Goal: Task Accomplishment & Management: Manage account settings

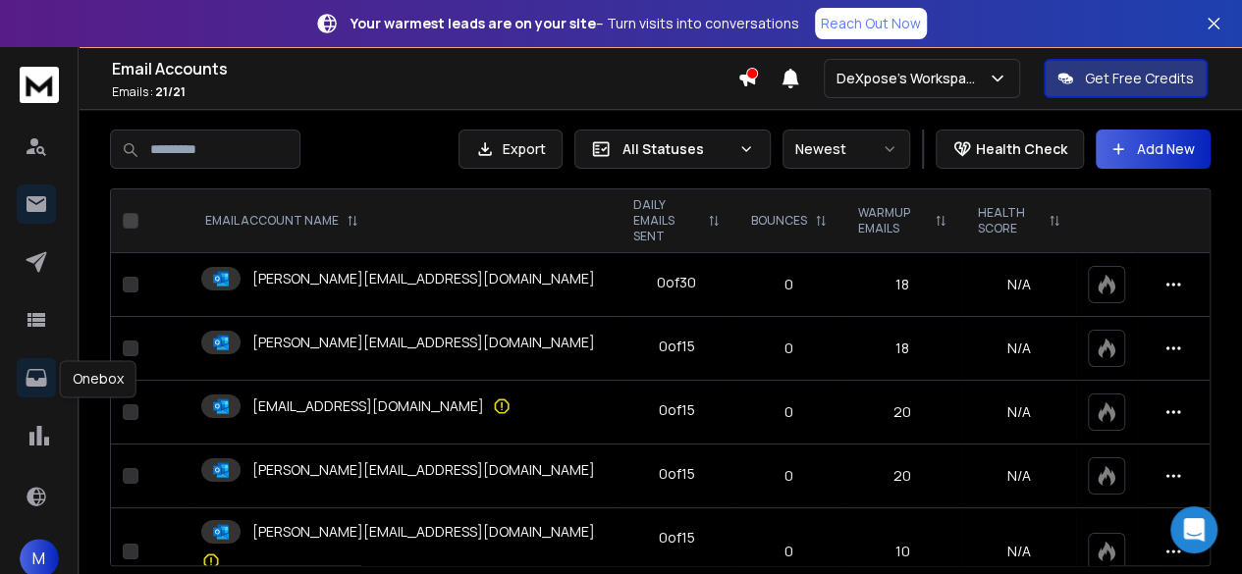
click at [37, 374] on icon at bounding box center [37, 378] width 24 height 24
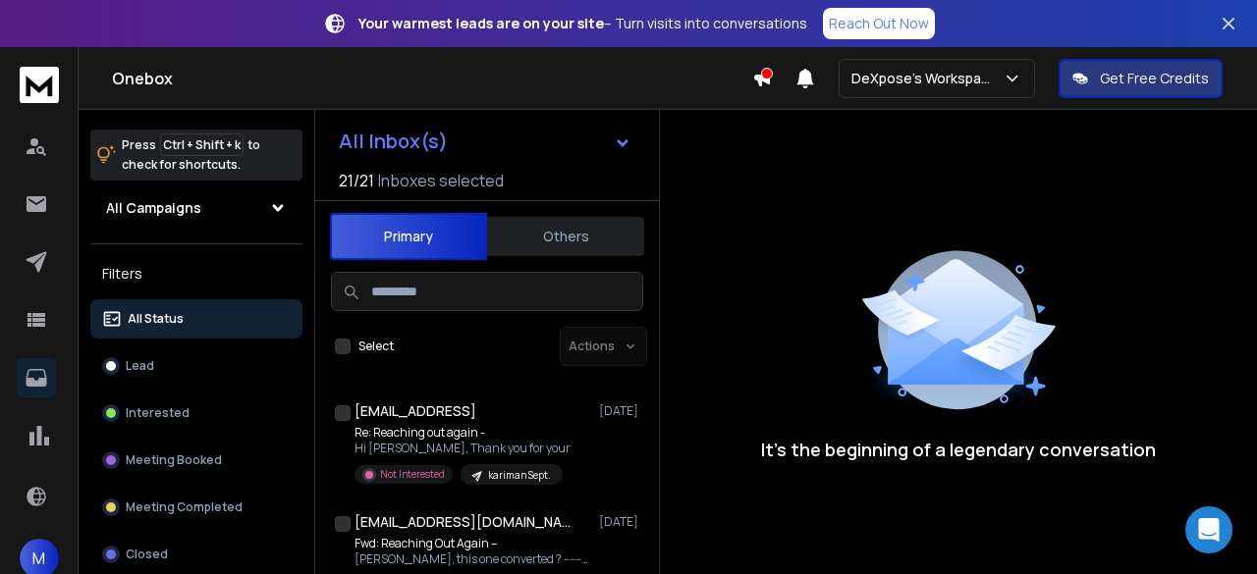
click at [1226, 23] on icon at bounding box center [1229, 24] width 18 height 18
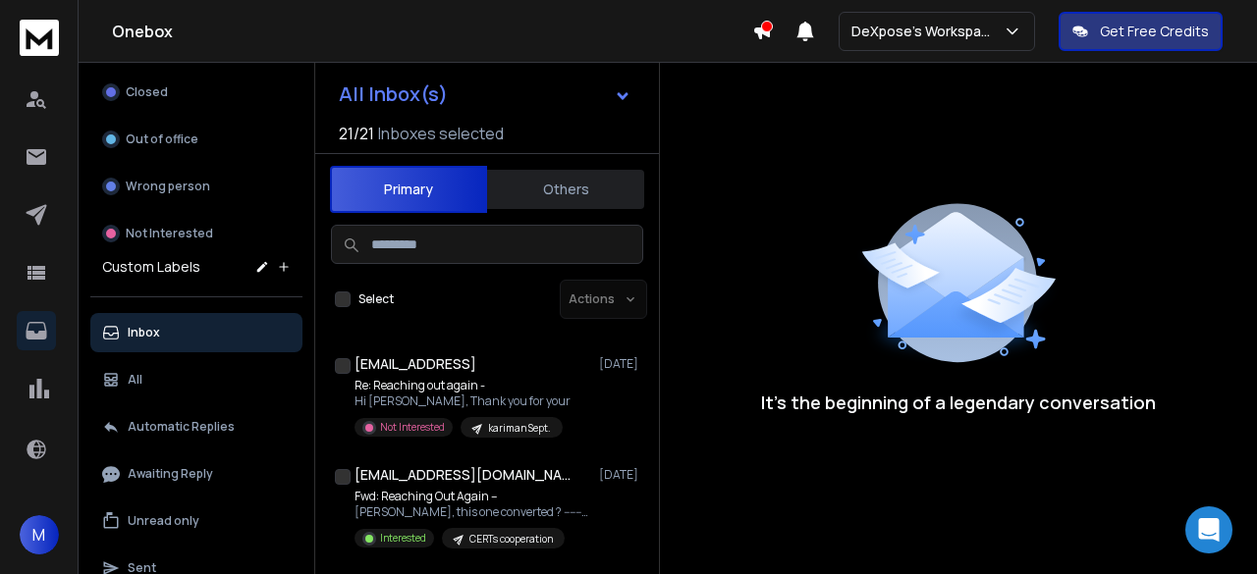
scroll to position [438, 0]
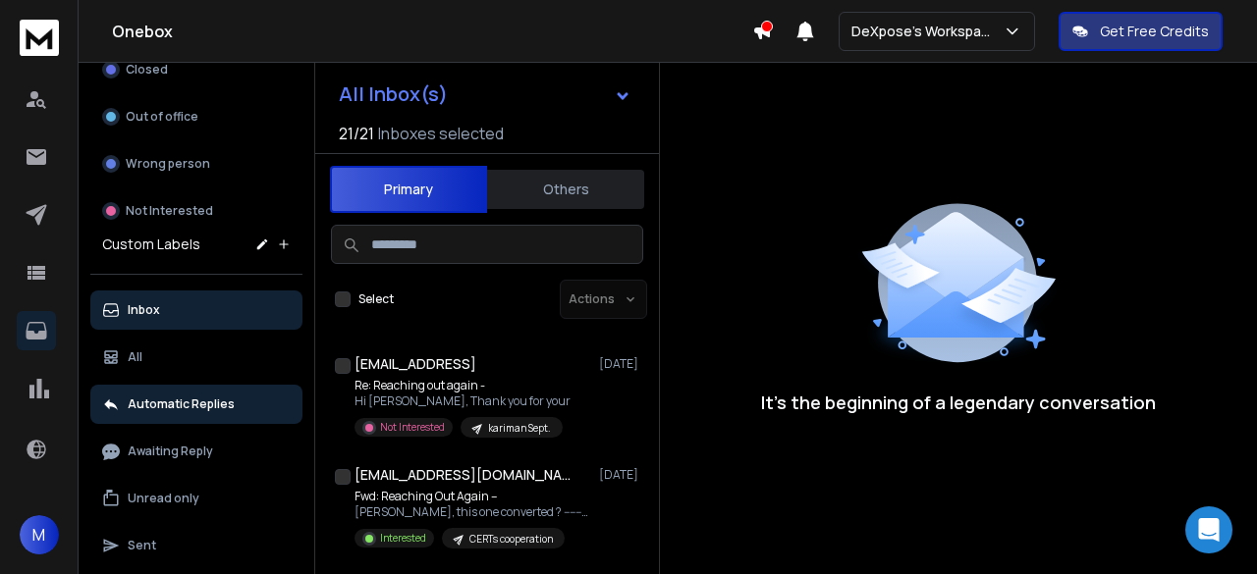
click at [179, 409] on p "Automatic Replies" at bounding box center [181, 405] width 107 height 16
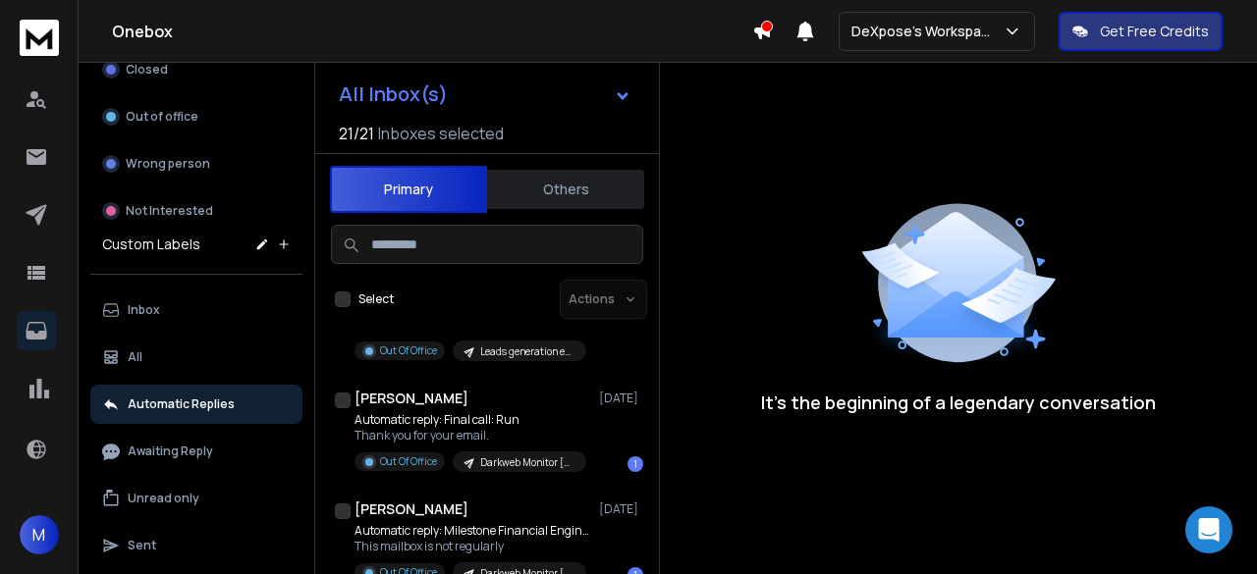
scroll to position [315, 0]
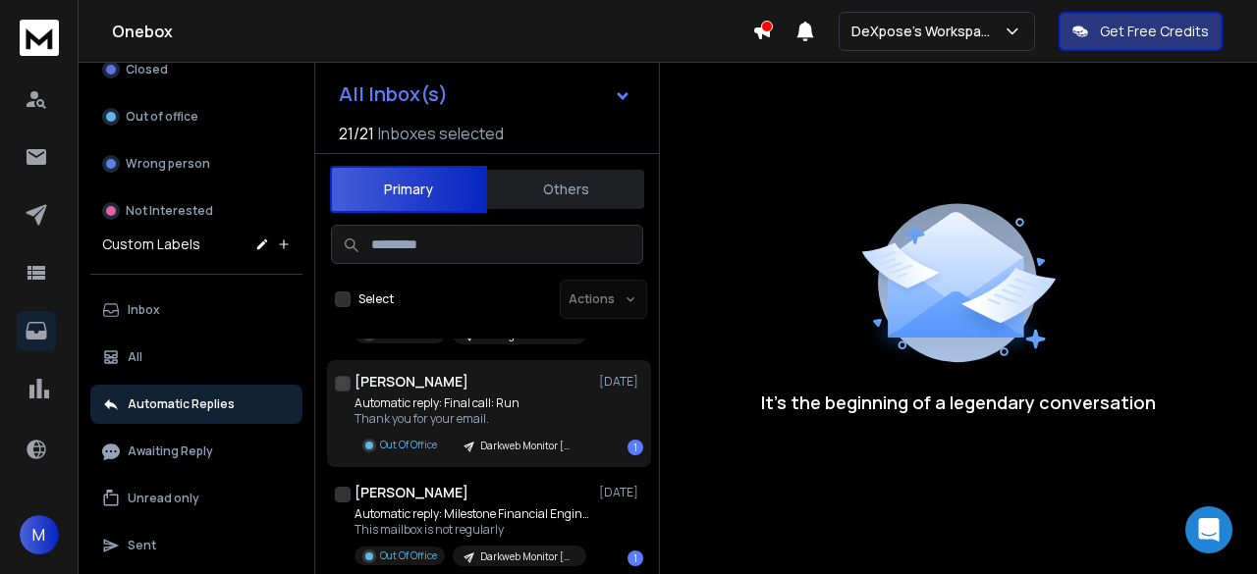
click at [493, 404] on p "Automatic reply: Final call: Run" at bounding box center [471, 404] width 232 height 16
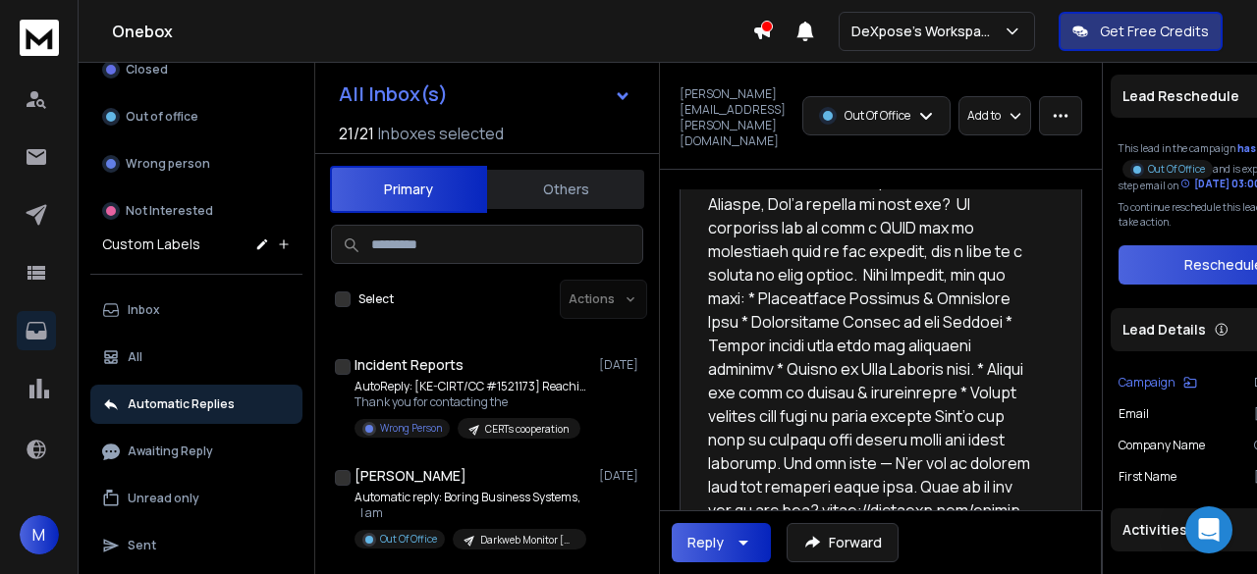
scroll to position [1202, 0]
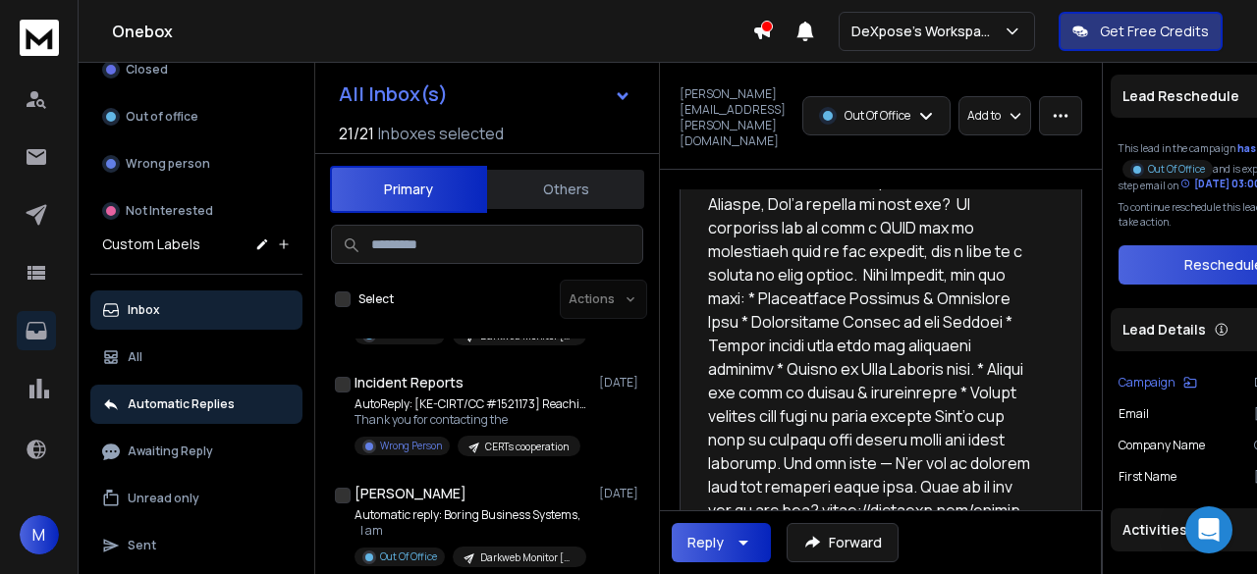
click at [160, 302] on button "Inbox" at bounding box center [196, 310] width 212 height 39
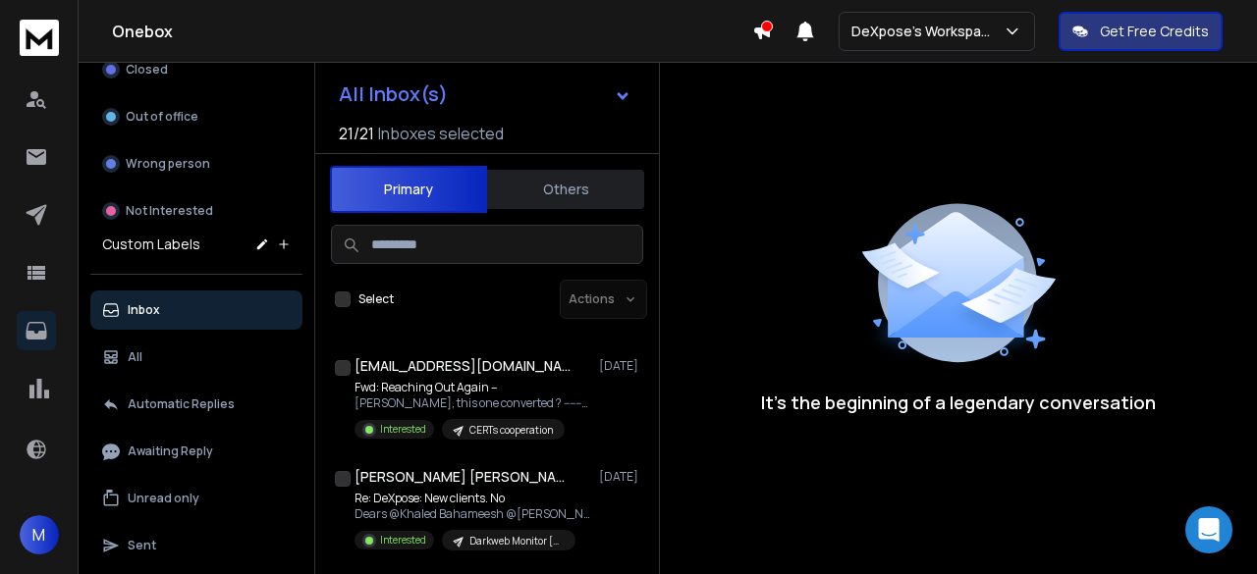
scroll to position [118, 0]
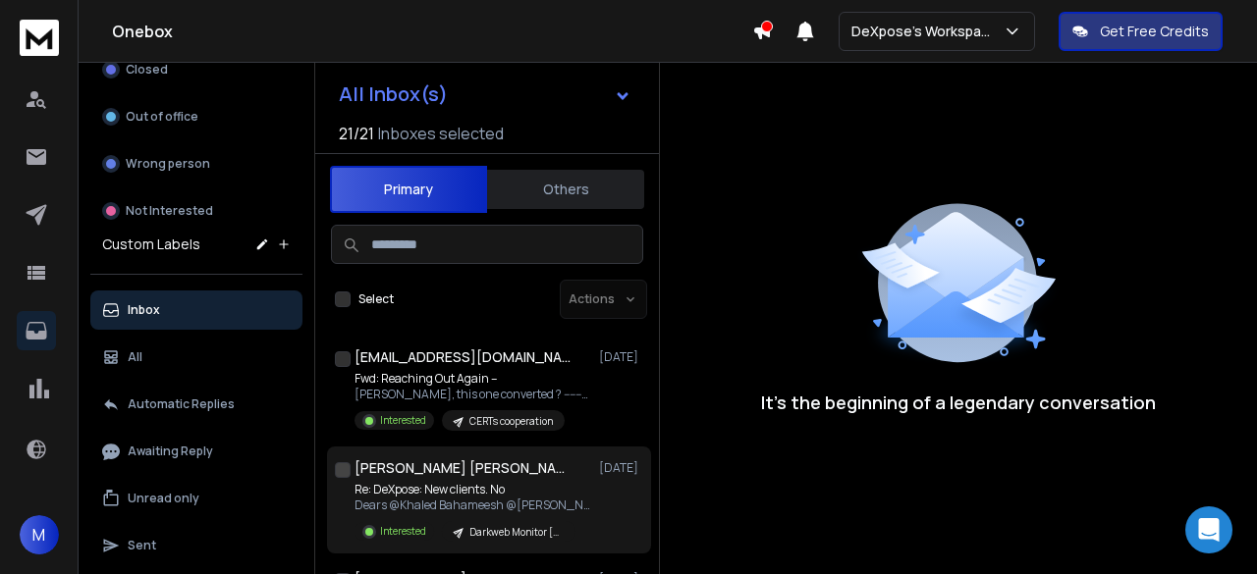
click at [436, 472] on h1 "[PERSON_NAME] [PERSON_NAME]" at bounding box center [463, 469] width 216 height 20
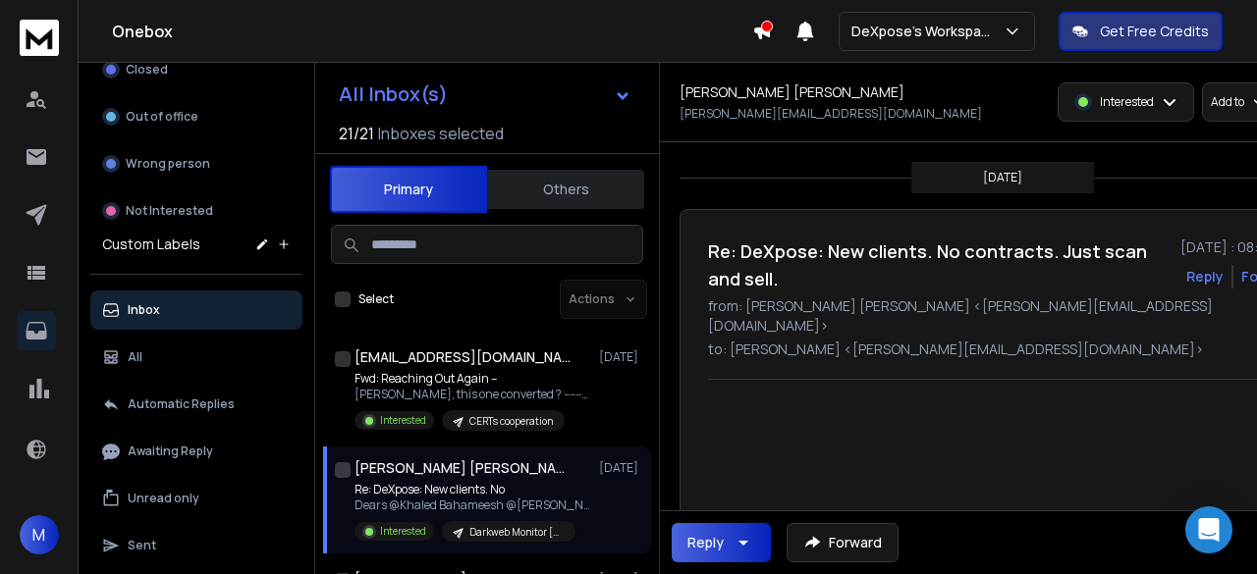
scroll to position [15, 0]
click at [905, 275] on h1 "Re: DeXpose: New clients. No contracts. Just scan and sell." at bounding box center [938, 265] width 461 height 55
click at [1082, 340] on p "to: [PERSON_NAME] <[PERSON_NAME][EMAIL_ADDRESS][DOMAIN_NAME]>" at bounding box center [1002, 350] width 589 height 20
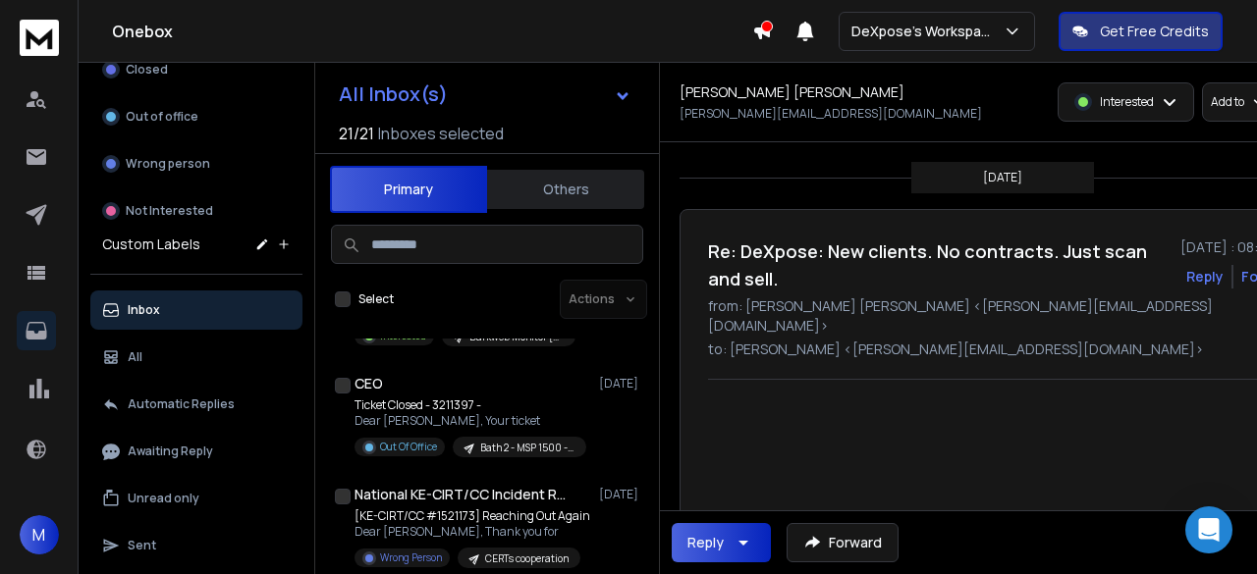
scroll to position [894, 0]
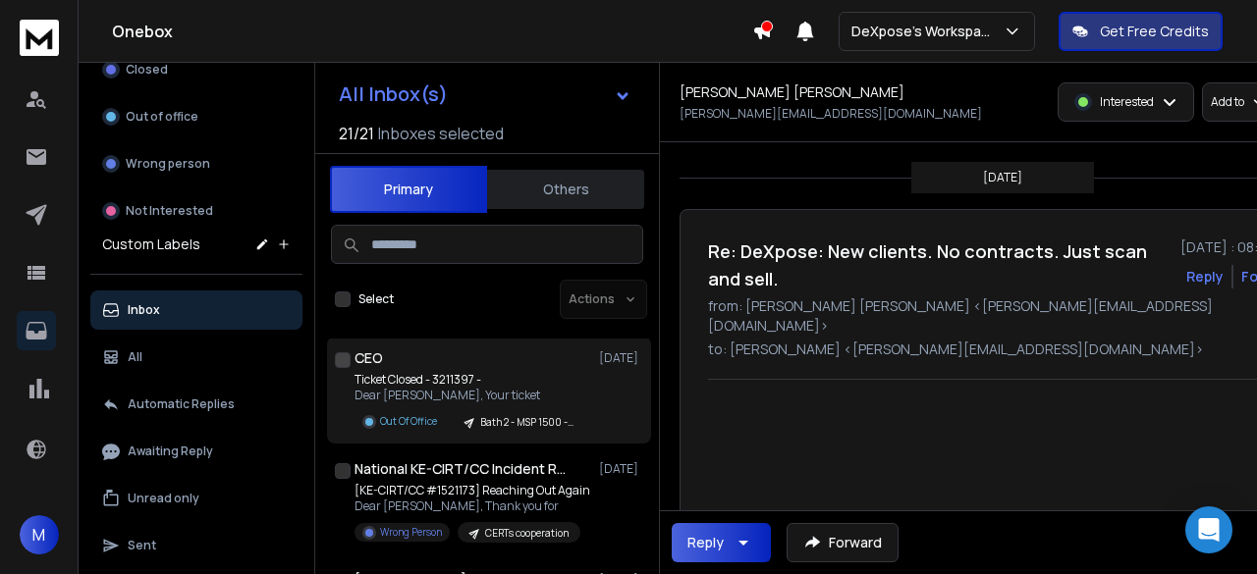
click at [489, 388] on p "Dear [PERSON_NAME], Your ticket" at bounding box center [471, 396] width 232 height 16
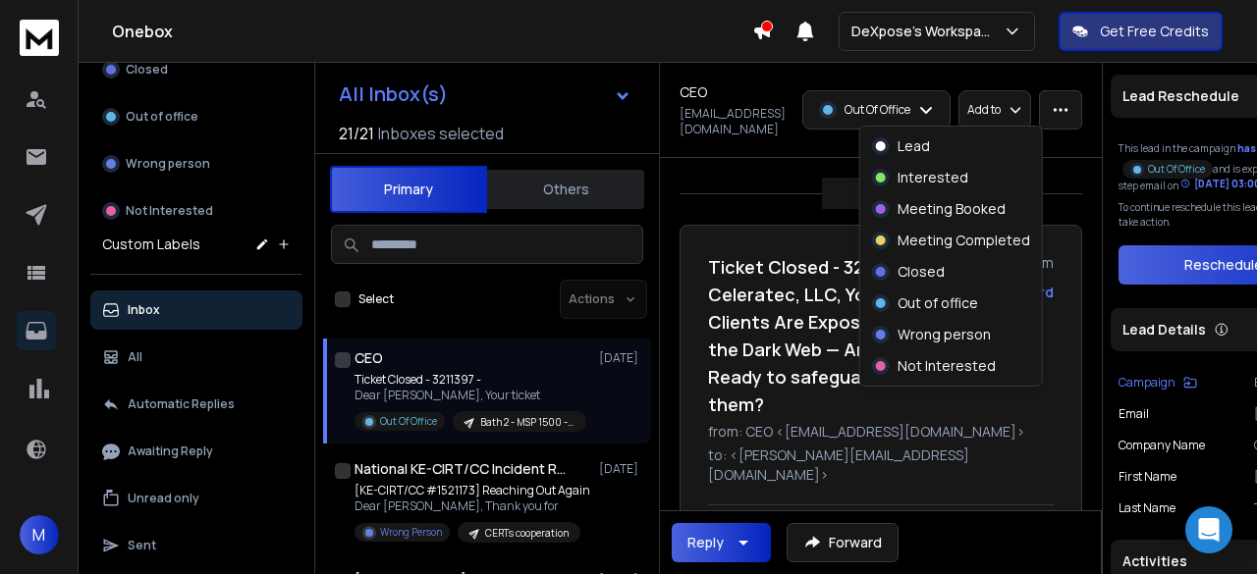
click at [934, 106] on icon at bounding box center [926, 110] width 16 height 16
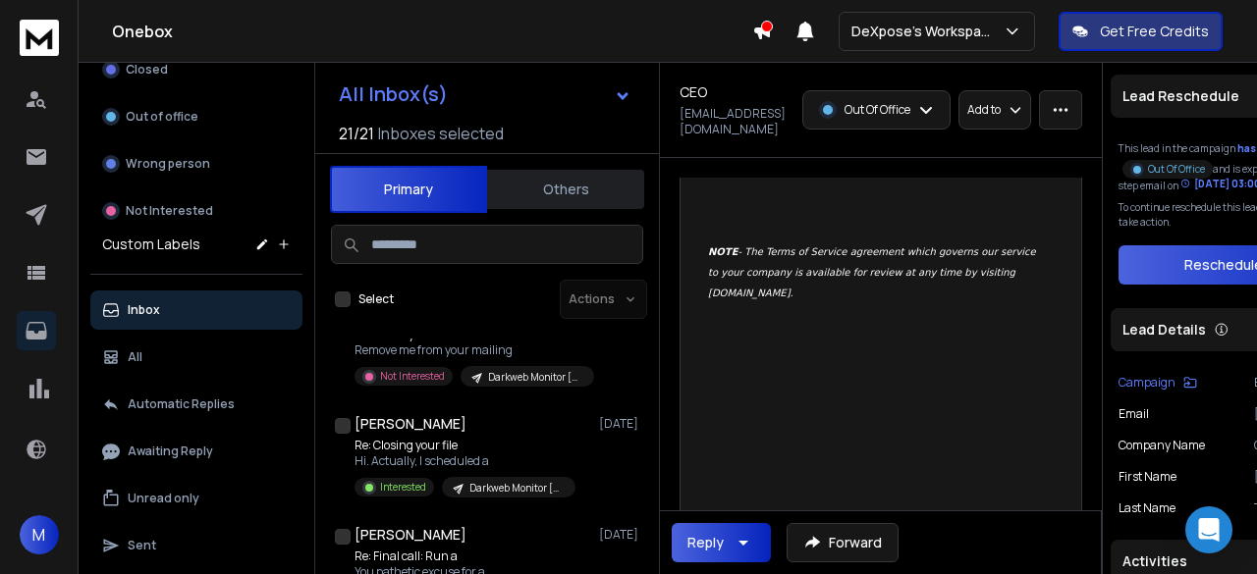
scroll to position [1391, 0]
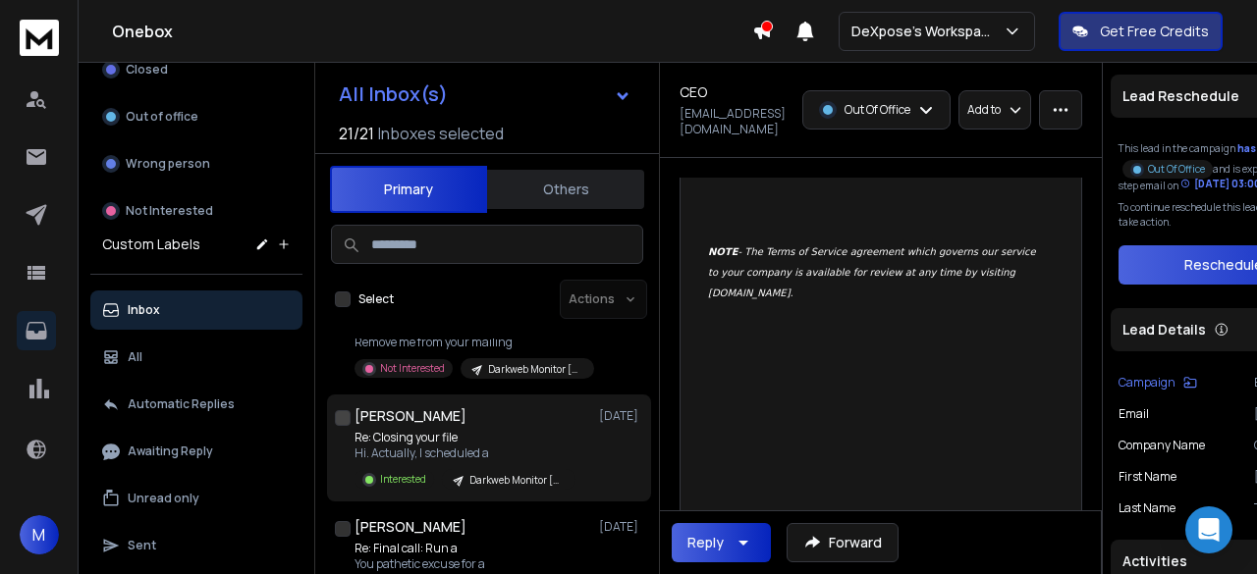
click at [509, 436] on p "Re: Closing your file" at bounding box center [465, 438] width 221 height 16
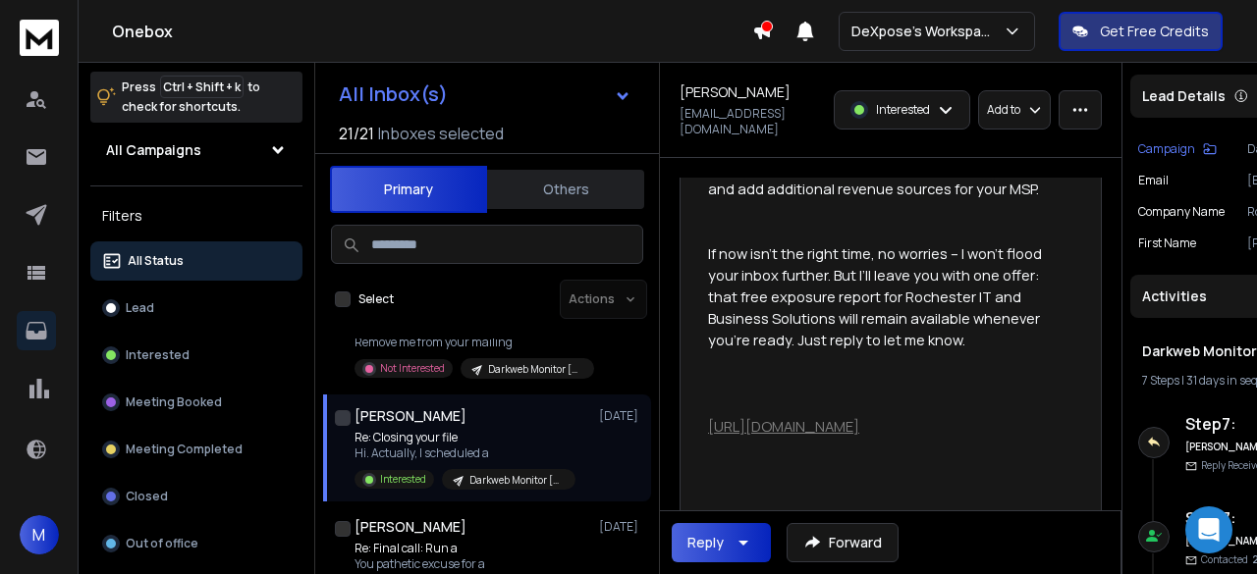
scroll to position [0, 0]
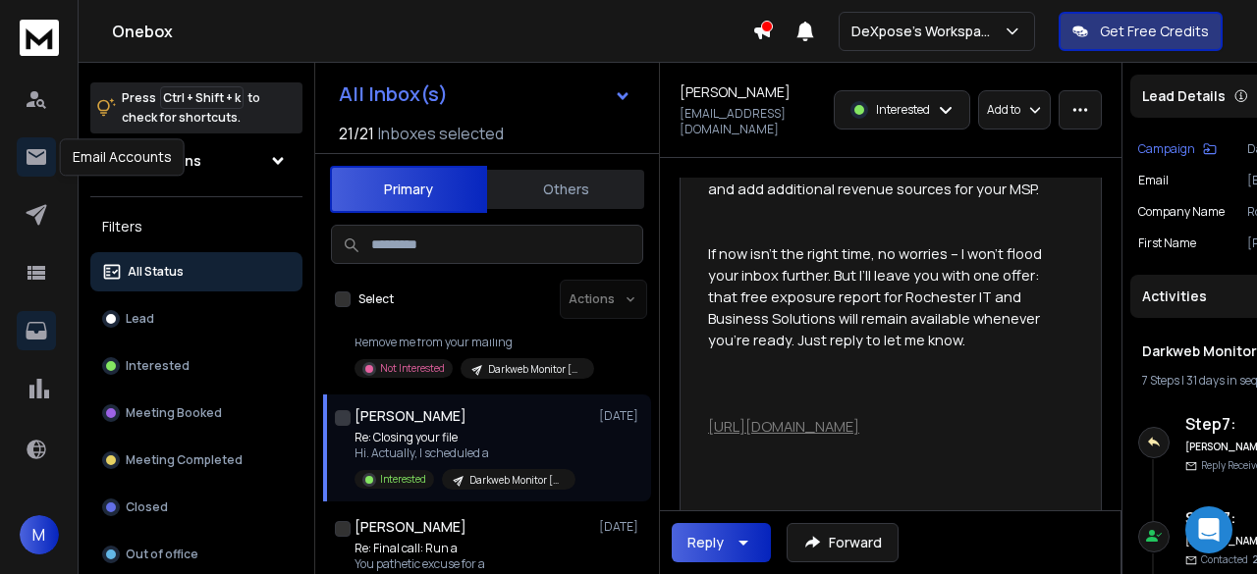
click at [31, 158] on icon at bounding box center [37, 157] width 20 height 16
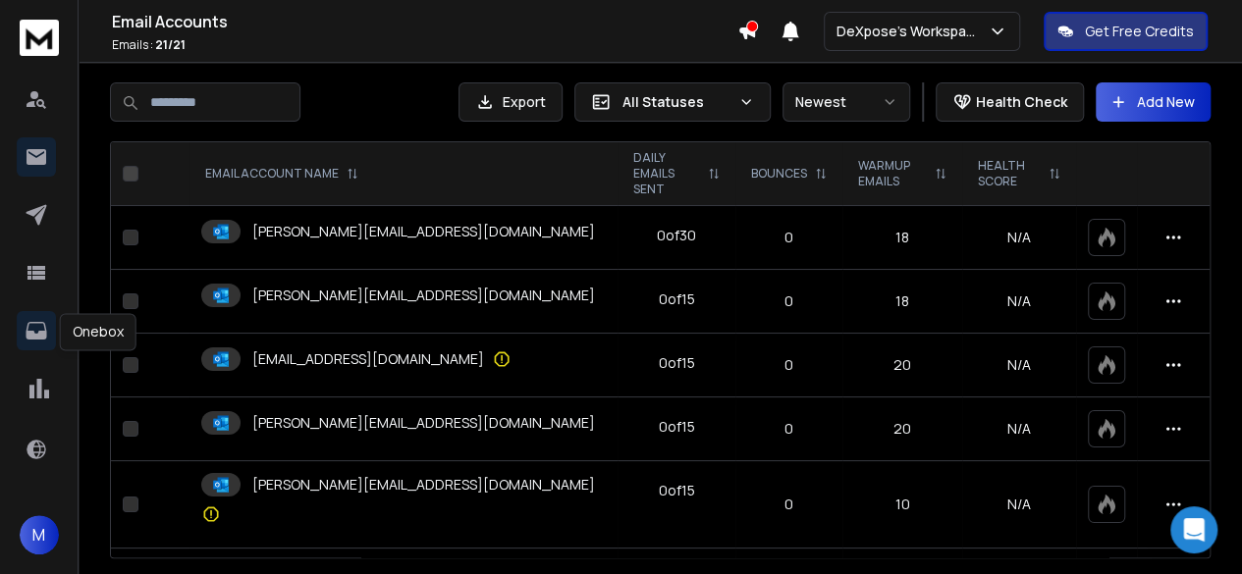
click at [37, 332] on icon at bounding box center [37, 331] width 24 height 24
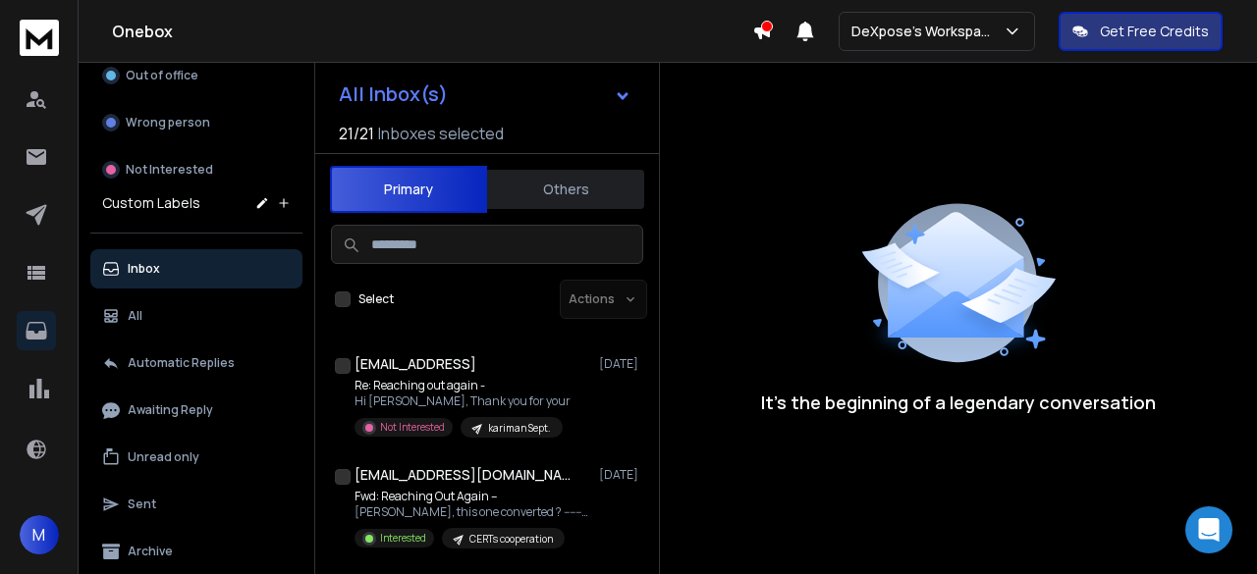
scroll to position [507, 0]
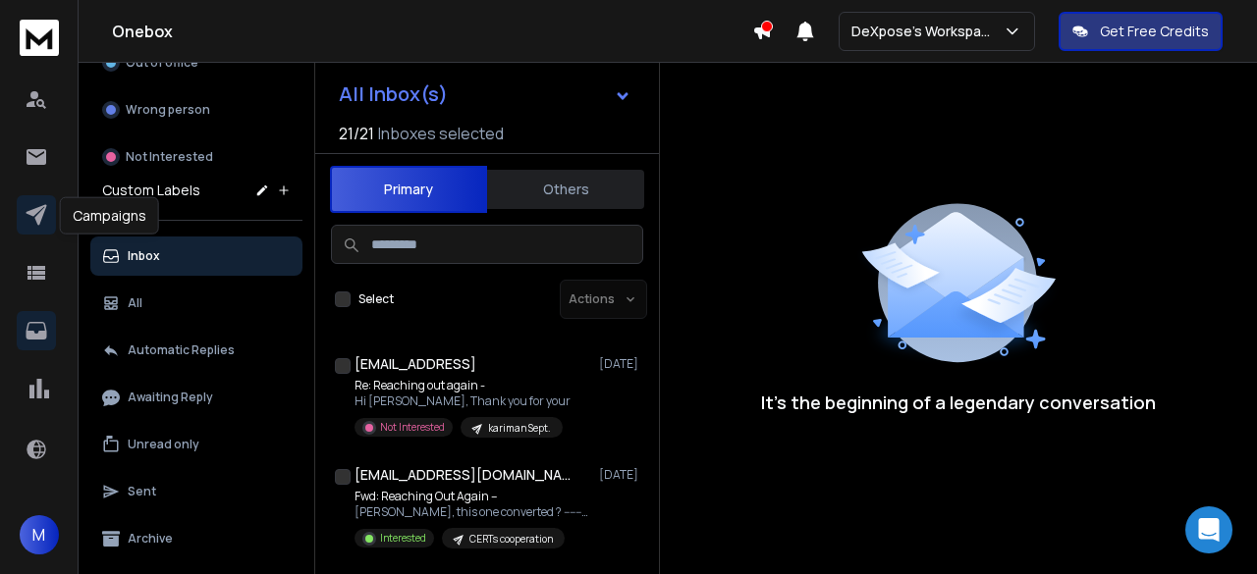
click at [41, 224] on icon at bounding box center [37, 215] width 24 height 24
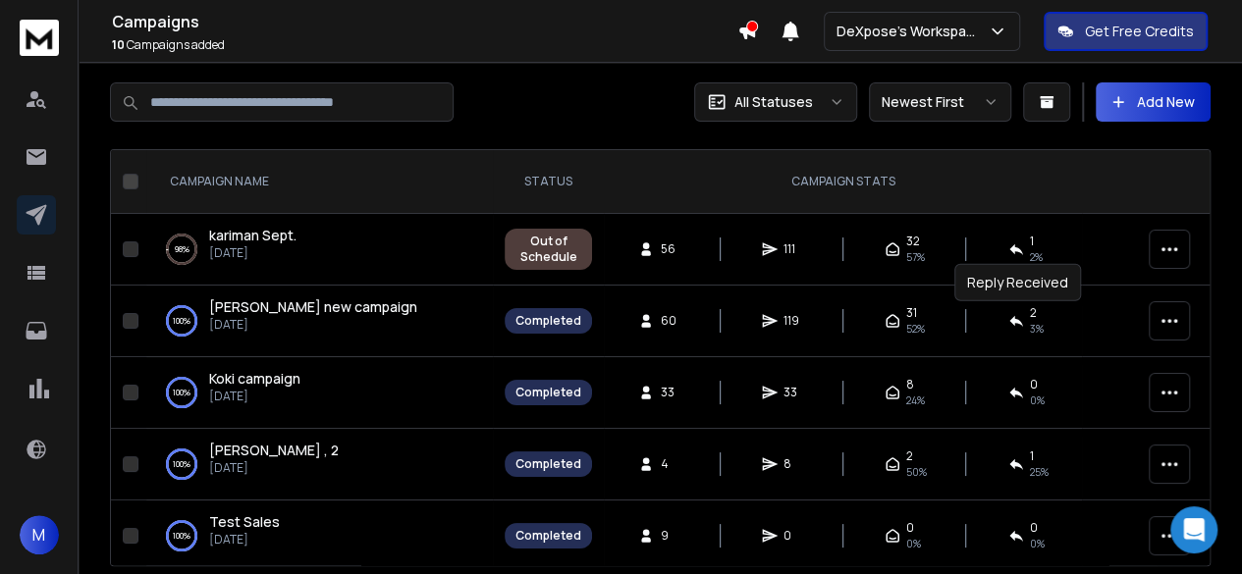
click at [1015, 325] on div "2 3 %" at bounding box center [1028, 320] width 59 height 31
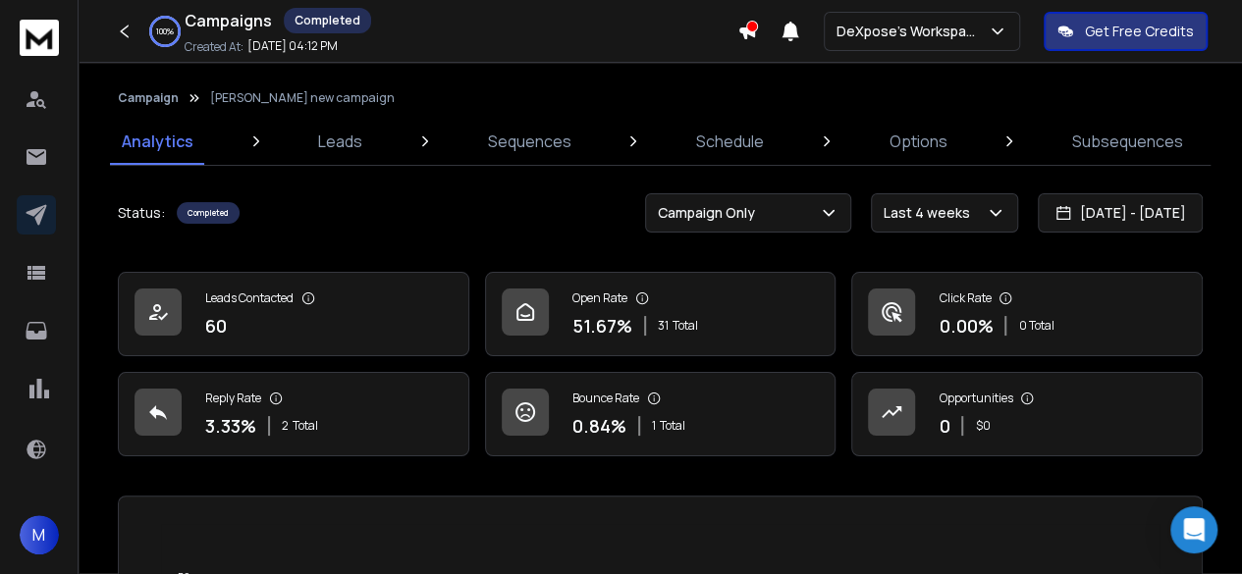
click at [226, 418] on p "3.33 %" at bounding box center [230, 425] width 51 height 27
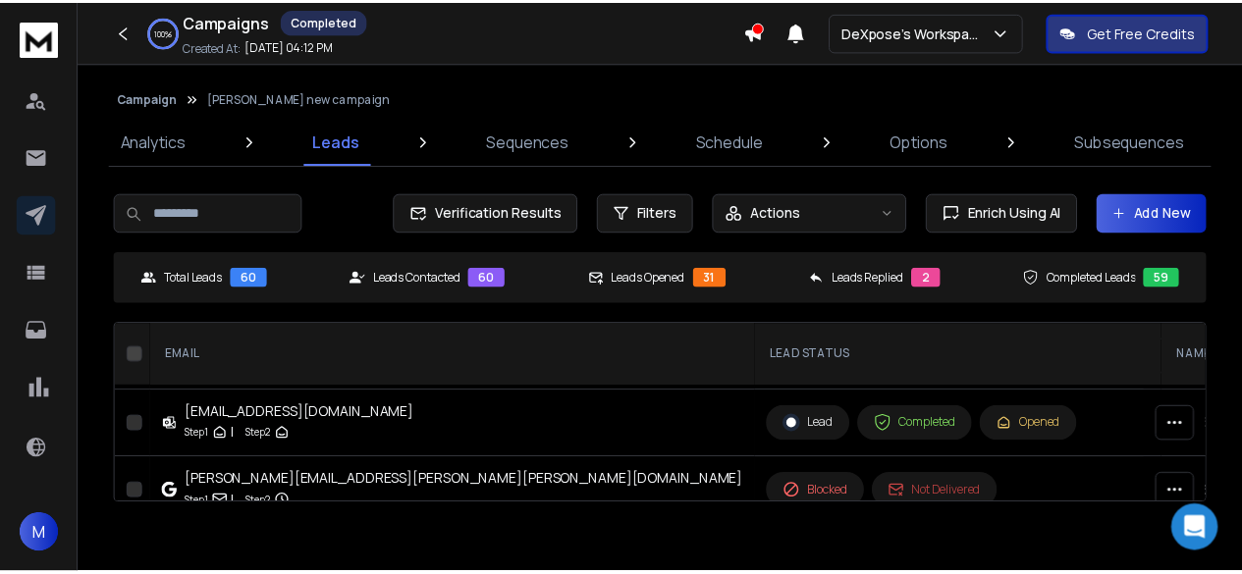
scroll to position [2753, 0]
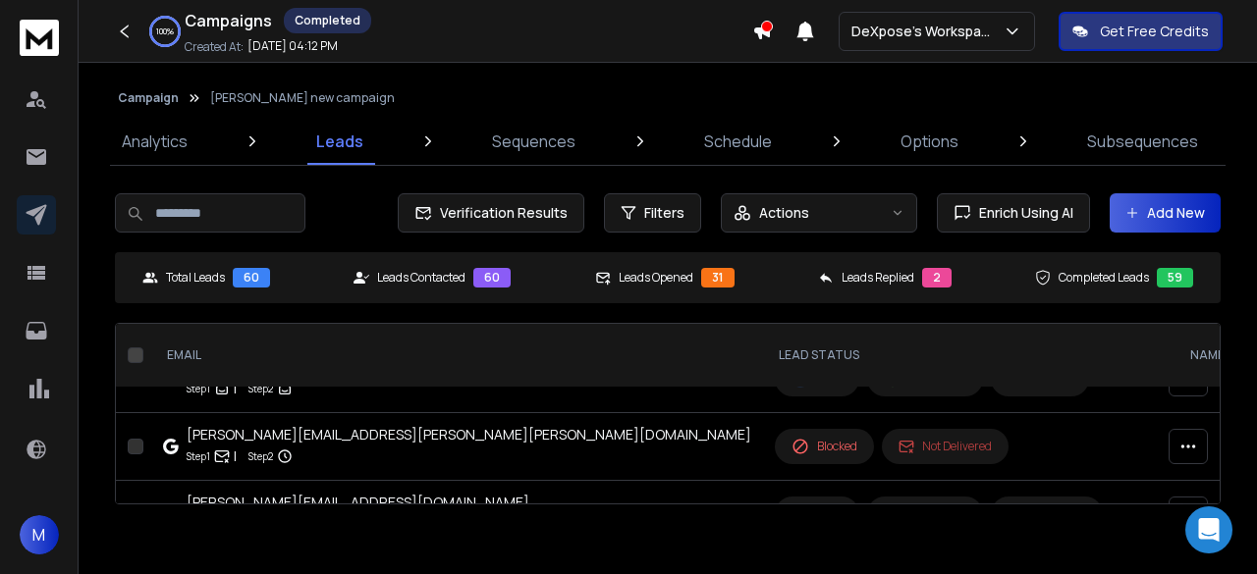
click at [791, 438] on div "Blocked" at bounding box center [824, 447] width 66 height 18
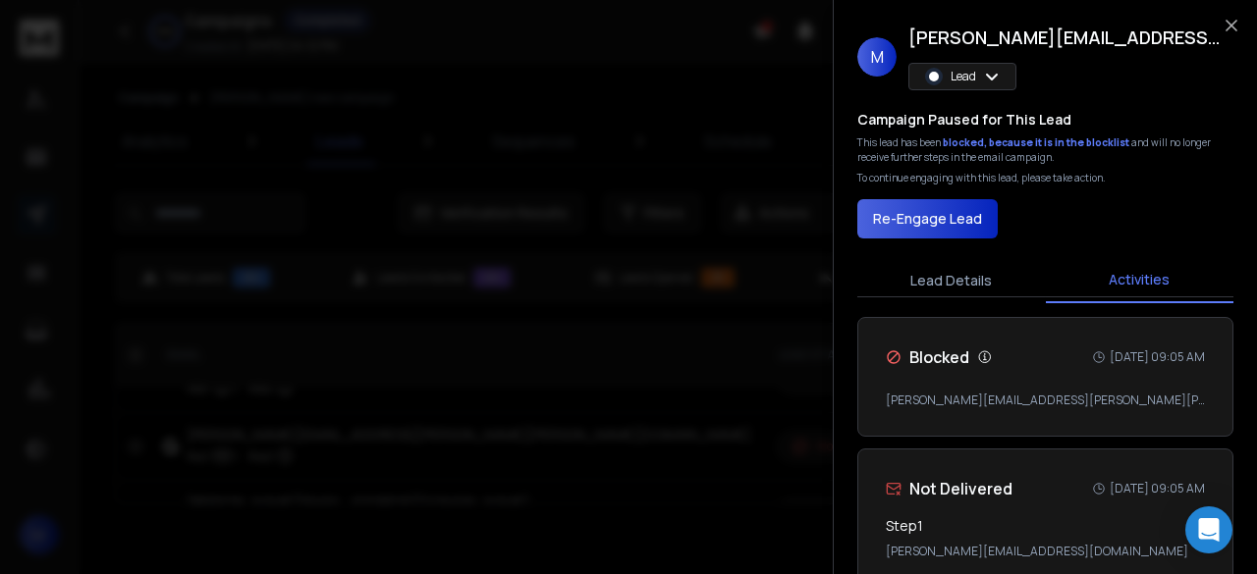
click at [1149, 274] on button "Activities" at bounding box center [1140, 280] width 189 height 45
drag, startPoint x: 1249, startPoint y: 256, endPoint x: 1255, endPoint y: 377, distance: 120.9
click at [1255, 377] on div "Multi Select Table Sheet [PERSON_NAME] [PERSON_NAME][EMAIL_ADDRESS][PERSON_NAME…" at bounding box center [1045, 287] width 424 height 574
click at [1224, 21] on icon "button" at bounding box center [1232, 26] width 20 height 20
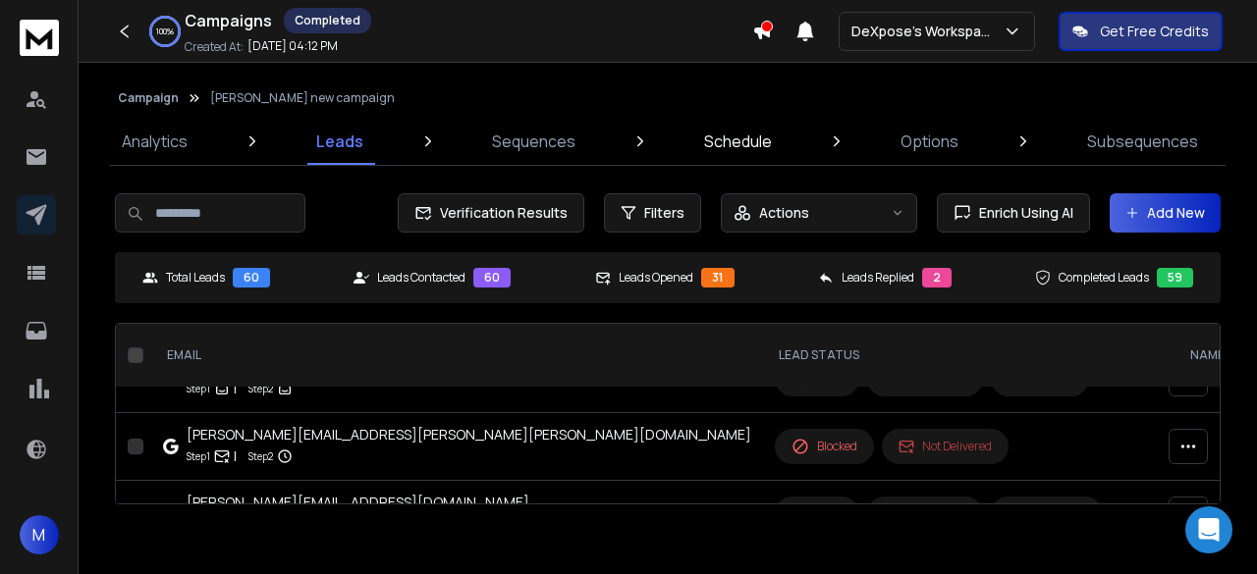
click at [766, 127] on link "Schedule" at bounding box center [737, 141] width 91 height 47
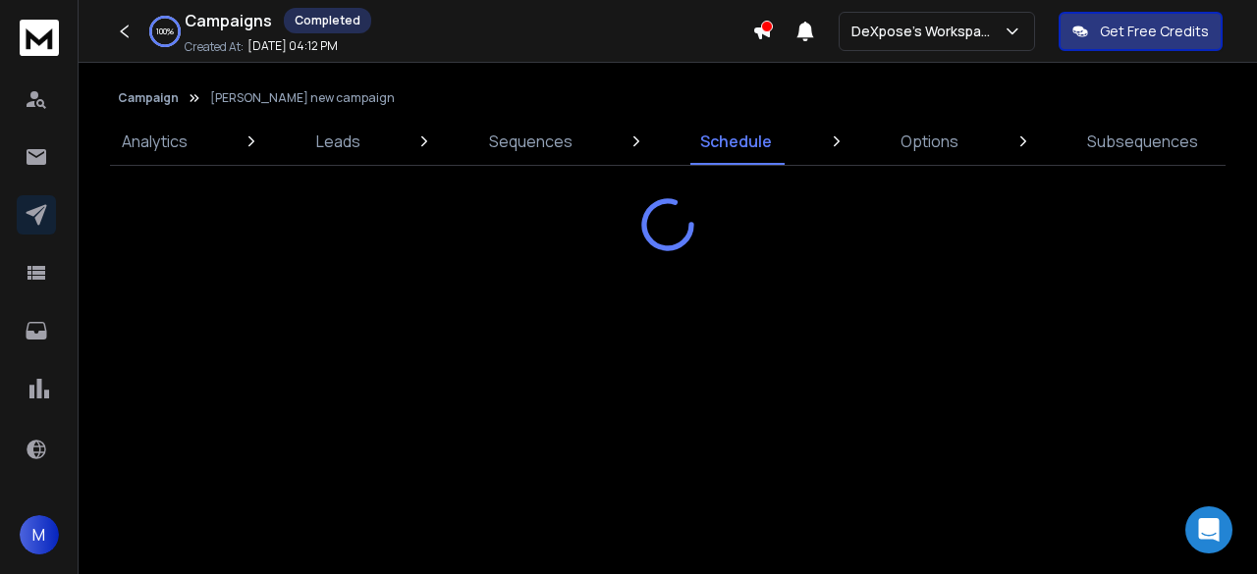
click at [738, 139] on p "Schedule" at bounding box center [736, 142] width 72 height 24
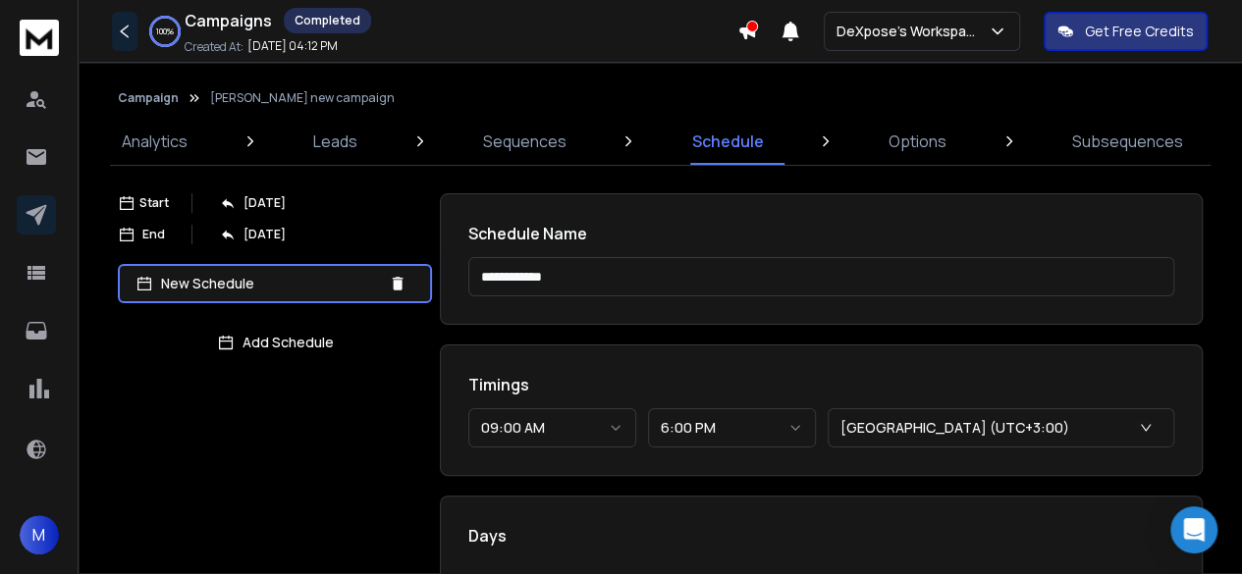
click at [125, 24] on icon at bounding box center [125, 32] width 18 height 18
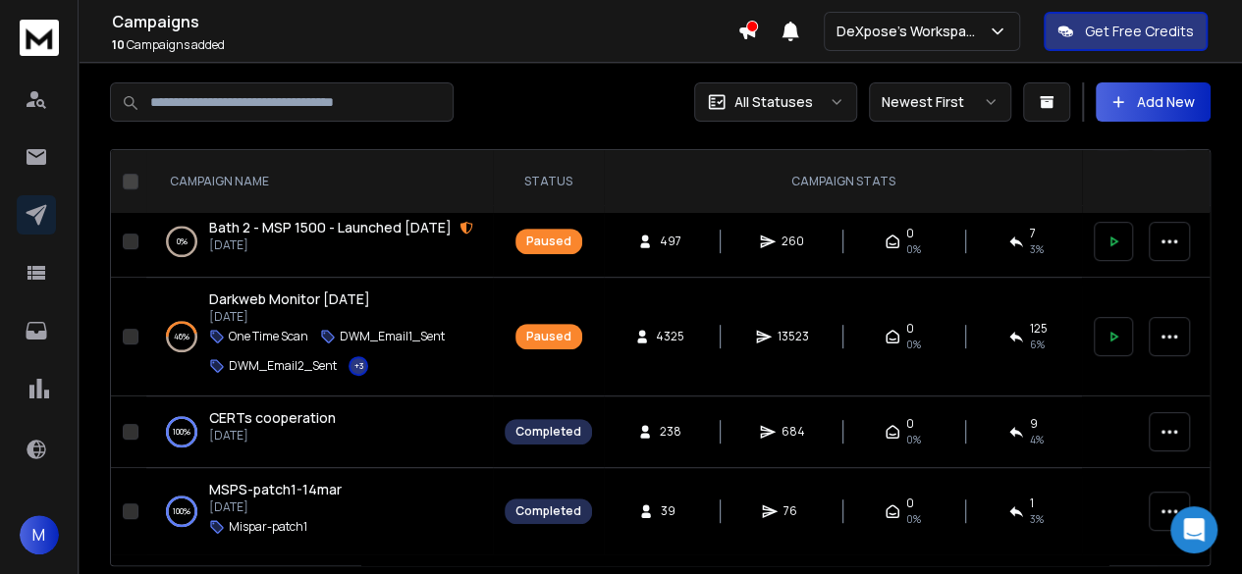
scroll to position [102, 0]
